Goal: Browse casually

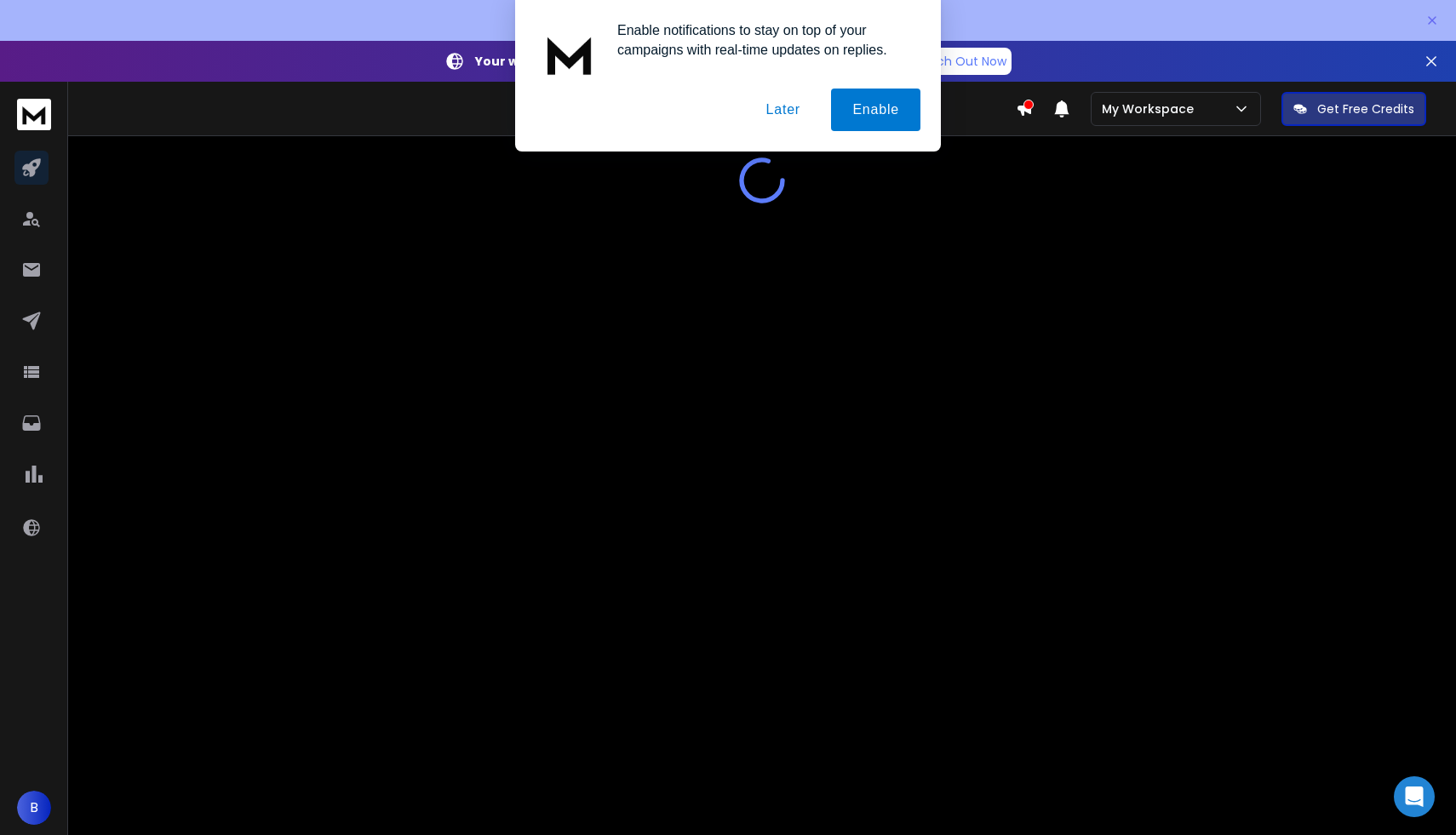
click at [1406, 56] on div "Enable notifications to stay on top of your campaigns with real-time updates on…" at bounding box center [728, 75] width 1456 height 151
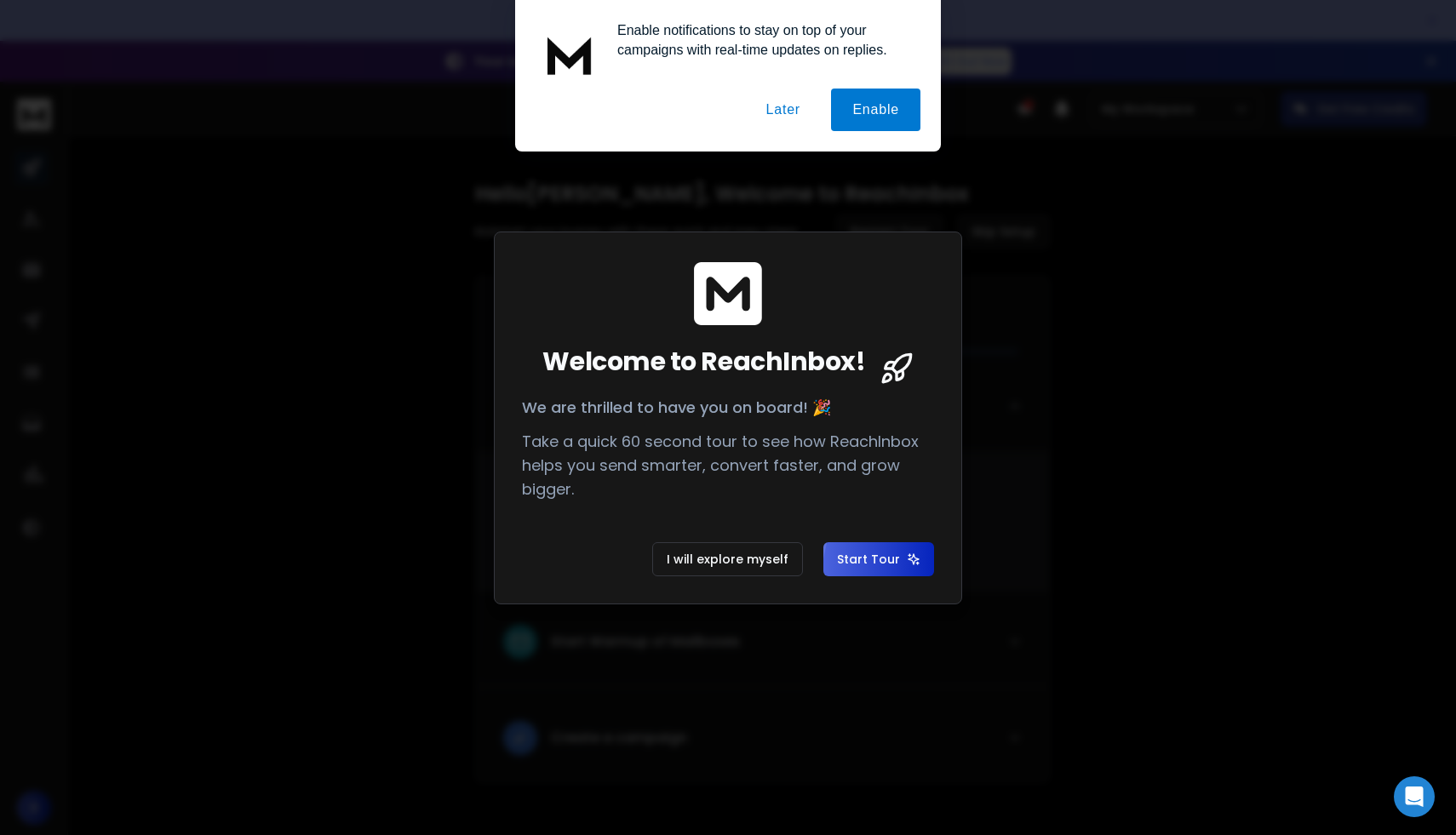
click at [775, 103] on button "Later" at bounding box center [782, 110] width 77 height 43
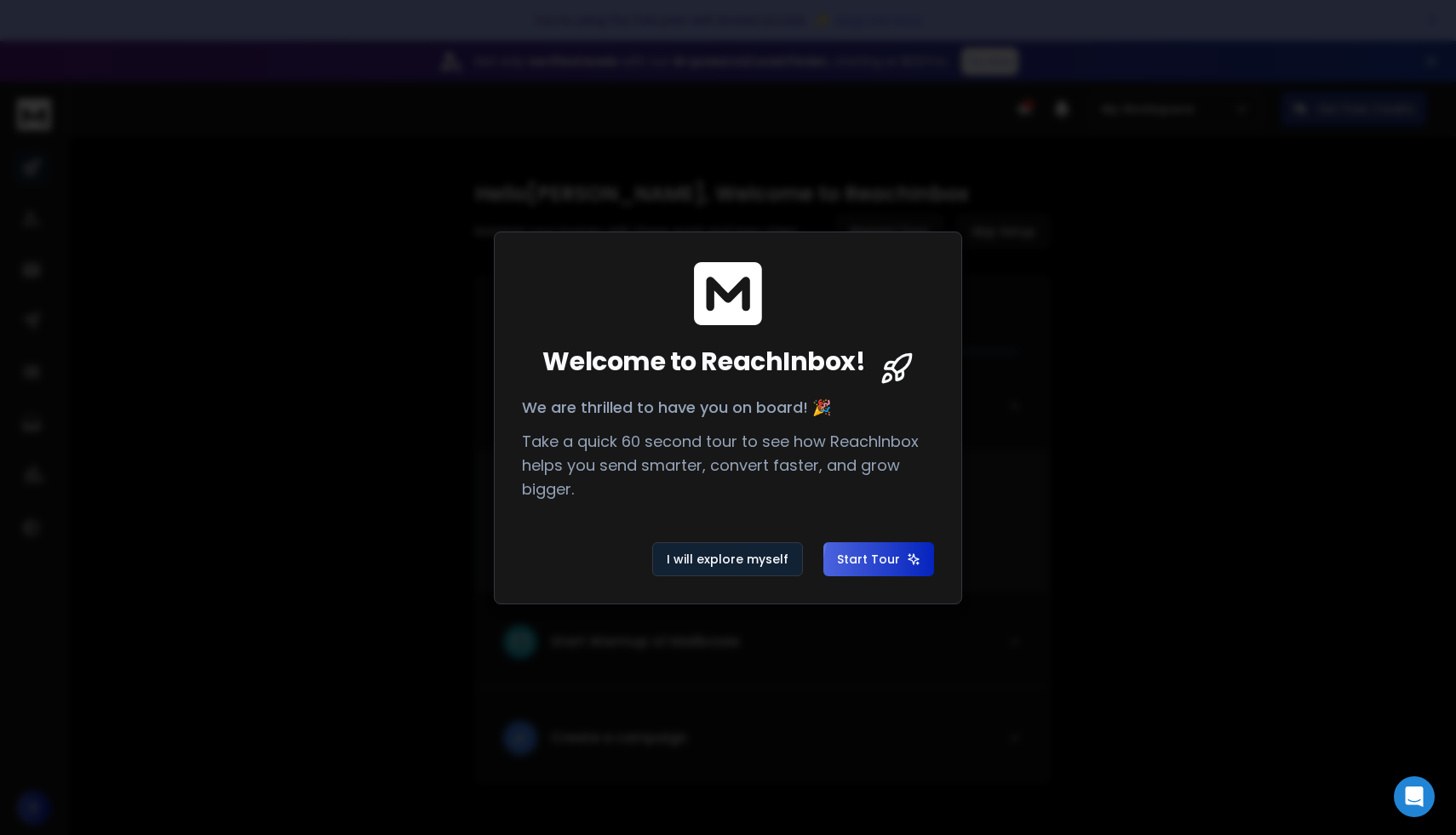
click at [753, 545] on button "I will explore myself" at bounding box center [728, 559] width 150 height 34
